Goal: Task Accomplishment & Management: Manage account settings

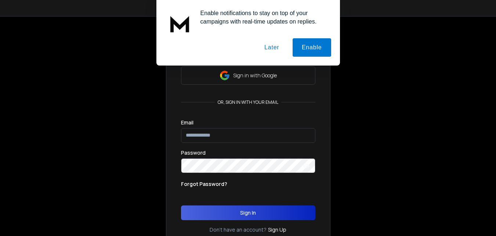
click at [207, 141] on input "email" at bounding box center [248, 135] width 134 height 15
paste input "**********"
type input "**********"
click at [251, 211] on button "Sign In" at bounding box center [248, 212] width 134 height 15
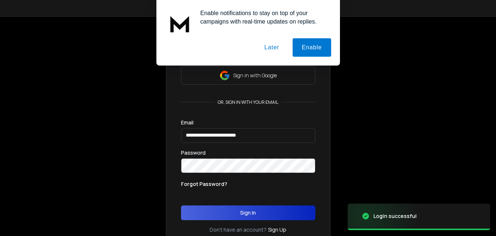
click at [271, 49] on button "Later" at bounding box center [271, 47] width 33 height 18
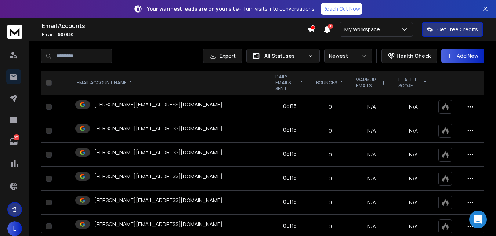
click at [464, 53] on button "Add New" at bounding box center [463, 55] width 43 height 15
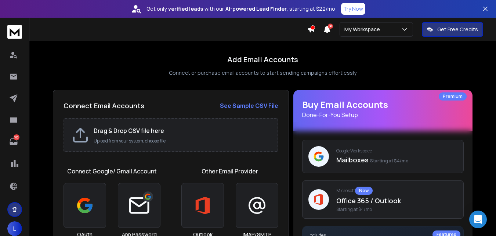
click at [95, 195] on div at bounding box center [85, 205] width 43 height 45
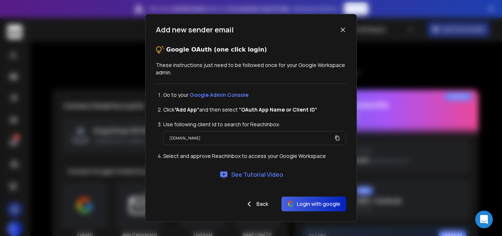
click at [335, 202] on button "Login with google" at bounding box center [313, 203] width 65 height 15
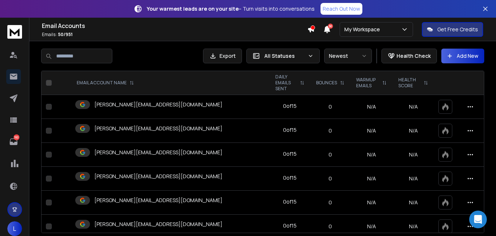
click at [455, 61] on button "Add New" at bounding box center [463, 55] width 43 height 15
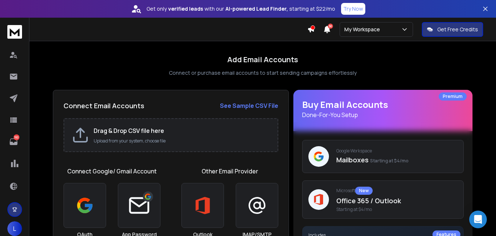
click at [79, 201] on icon at bounding box center [84, 200] width 12 height 6
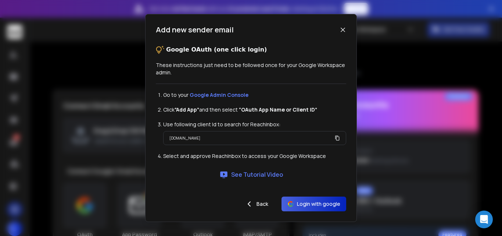
click at [310, 202] on button "Login with google" at bounding box center [313, 203] width 65 height 15
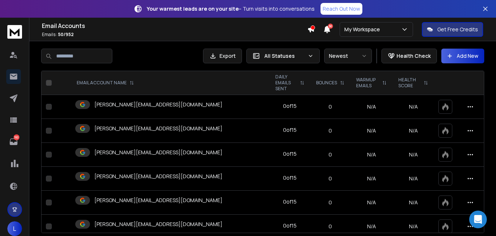
click at [459, 59] on button "Add New" at bounding box center [463, 55] width 43 height 15
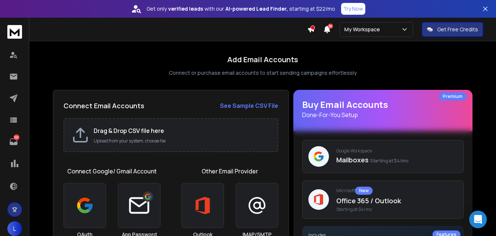
click at [71, 206] on div at bounding box center [85, 205] width 43 height 45
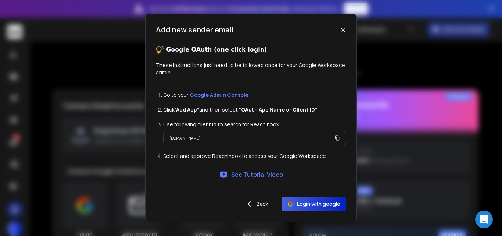
click at [328, 204] on button "Login with google" at bounding box center [313, 203] width 65 height 15
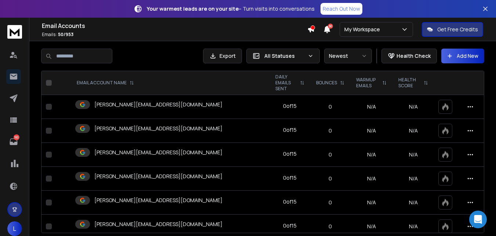
click at [453, 60] on button "Add New" at bounding box center [463, 55] width 43 height 15
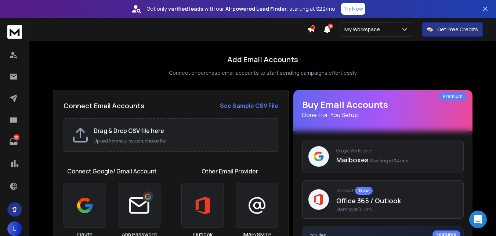
click at [72, 198] on div at bounding box center [85, 205] width 43 height 45
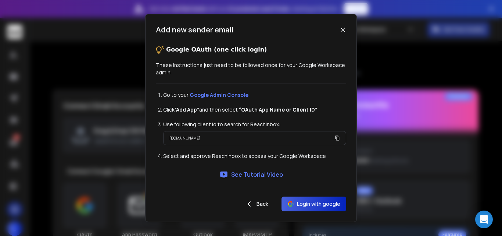
click at [299, 207] on button "Login with google" at bounding box center [313, 203] width 65 height 15
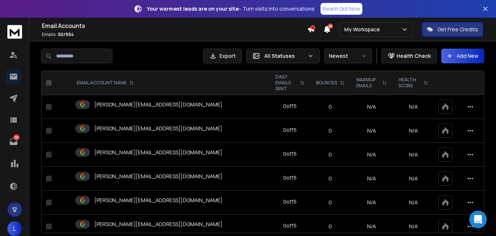
click at [447, 54] on button "Add New" at bounding box center [463, 55] width 43 height 15
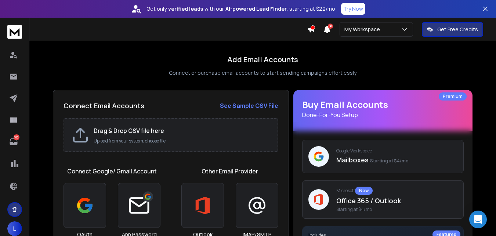
click at [85, 195] on icon at bounding box center [85, 205] width 18 height 22
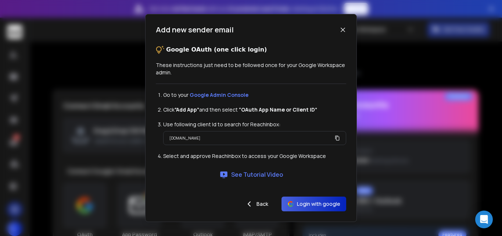
click at [327, 206] on button "Login with google" at bounding box center [313, 203] width 65 height 15
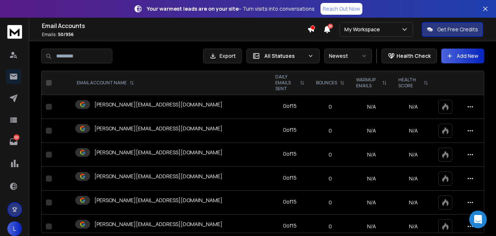
click at [468, 60] on button "Add New" at bounding box center [463, 55] width 43 height 15
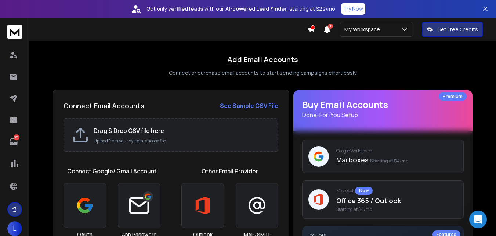
click at [83, 197] on icon at bounding box center [85, 205] width 18 height 22
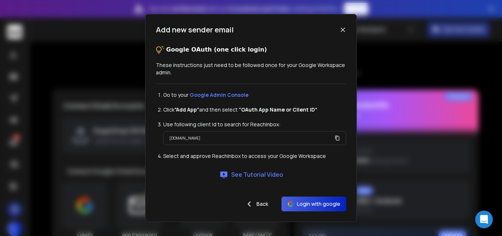
click at [291, 202] on icon at bounding box center [290, 203] width 7 height 7
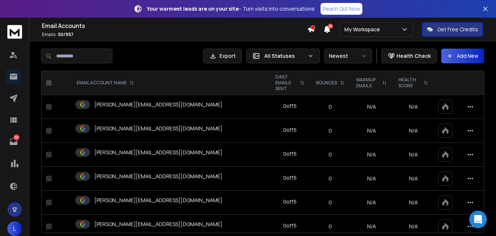
click at [457, 55] on button "Add New" at bounding box center [463, 55] width 43 height 15
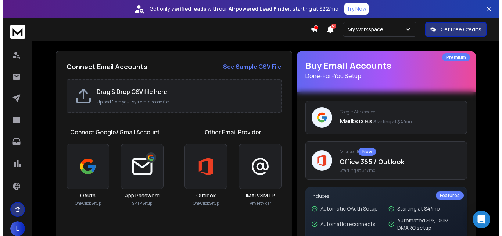
scroll to position [57, 0]
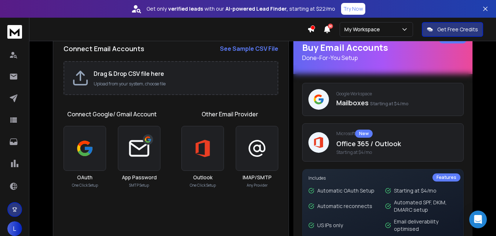
click at [76, 157] on icon at bounding box center [85, 148] width 18 height 22
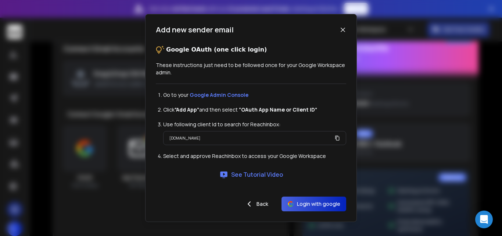
click at [298, 203] on button "Login with google" at bounding box center [313, 203] width 65 height 15
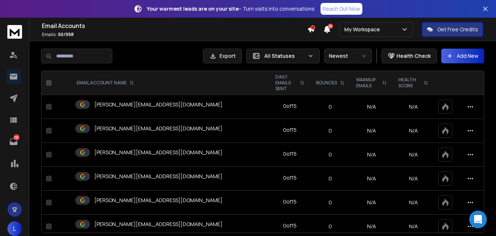
click at [476, 58] on button "Add New" at bounding box center [463, 55] width 43 height 15
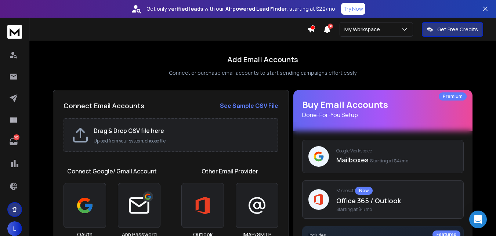
click at [90, 207] on icon at bounding box center [89, 207] width 8 height 7
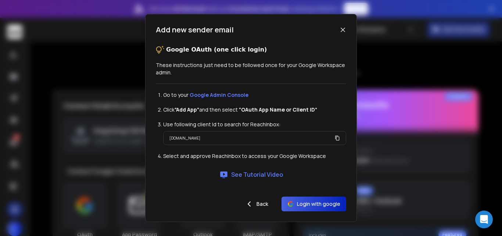
click at [299, 202] on button "Login with google" at bounding box center [313, 203] width 65 height 15
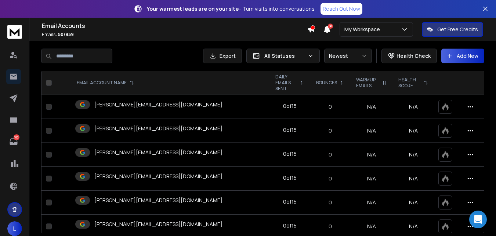
click at [471, 55] on button "Add New" at bounding box center [463, 55] width 43 height 15
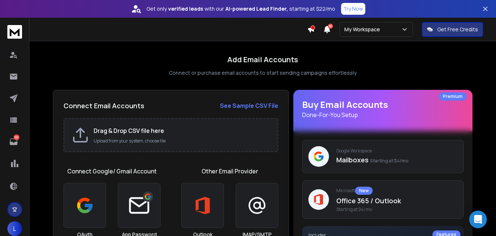
click at [83, 198] on icon at bounding box center [84, 200] width 12 height 6
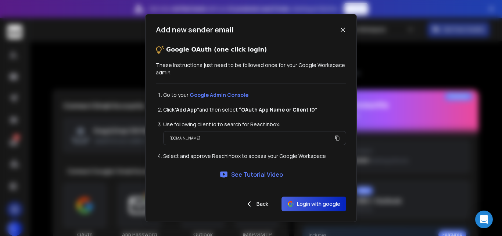
click at [298, 207] on button "Login with google" at bounding box center [313, 203] width 65 height 15
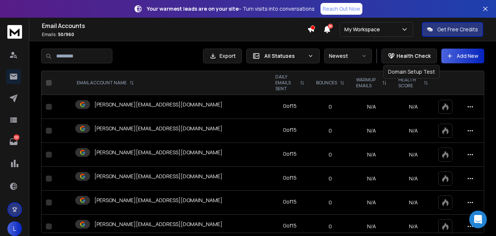
click at [462, 51] on button "Add New" at bounding box center [463, 55] width 43 height 15
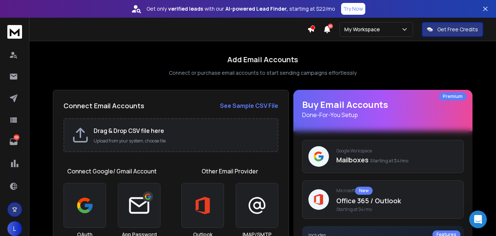
click at [78, 207] on icon at bounding box center [85, 205] width 18 height 22
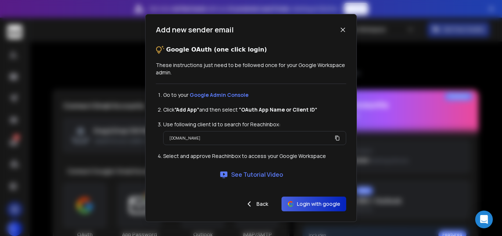
click at [310, 202] on button "Login with google" at bounding box center [313, 203] width 65 height 15
